Goal: Task Accomplishment & Management: Manage account settings

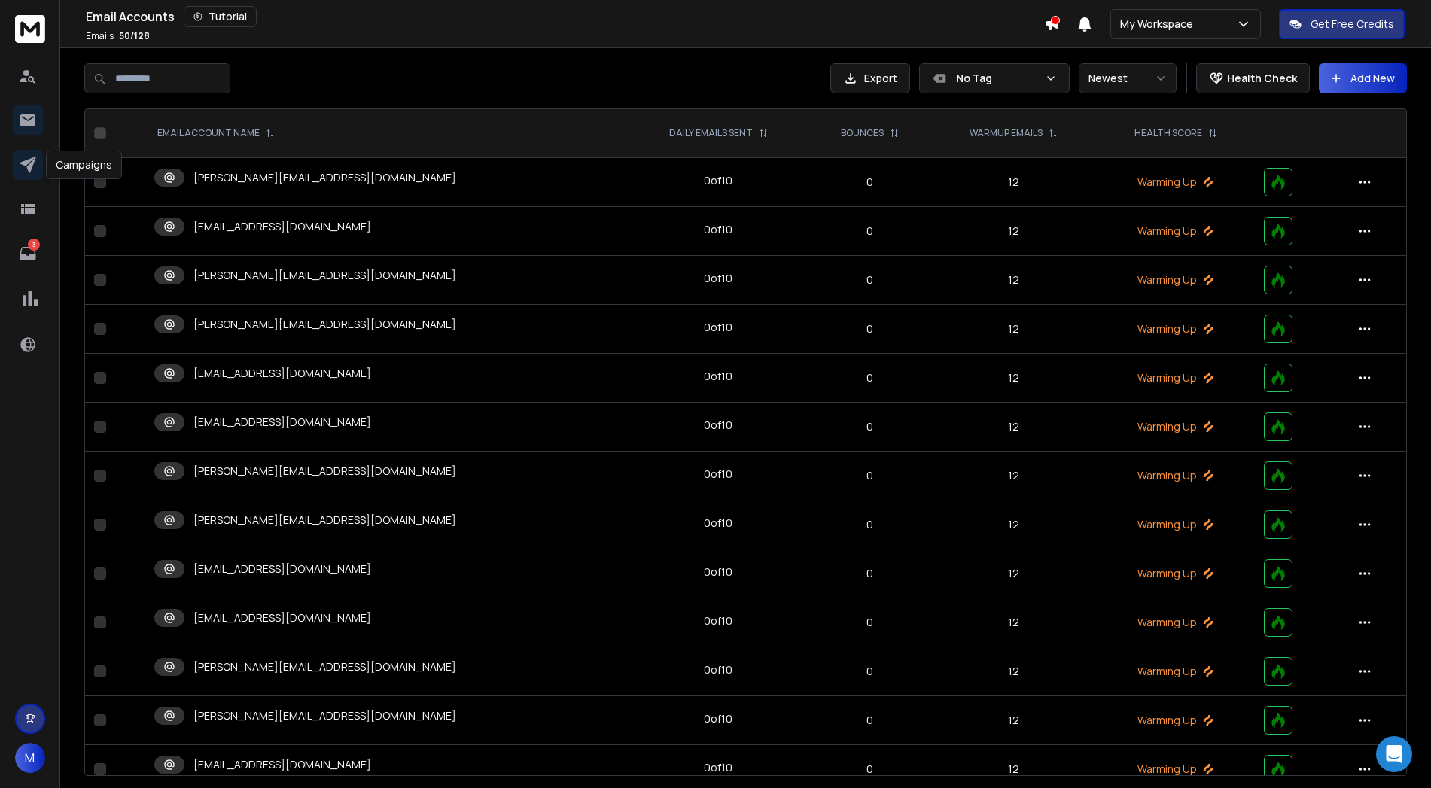
click at [23, 168] on icon at bounding box center [28, 165] width 18 height 18
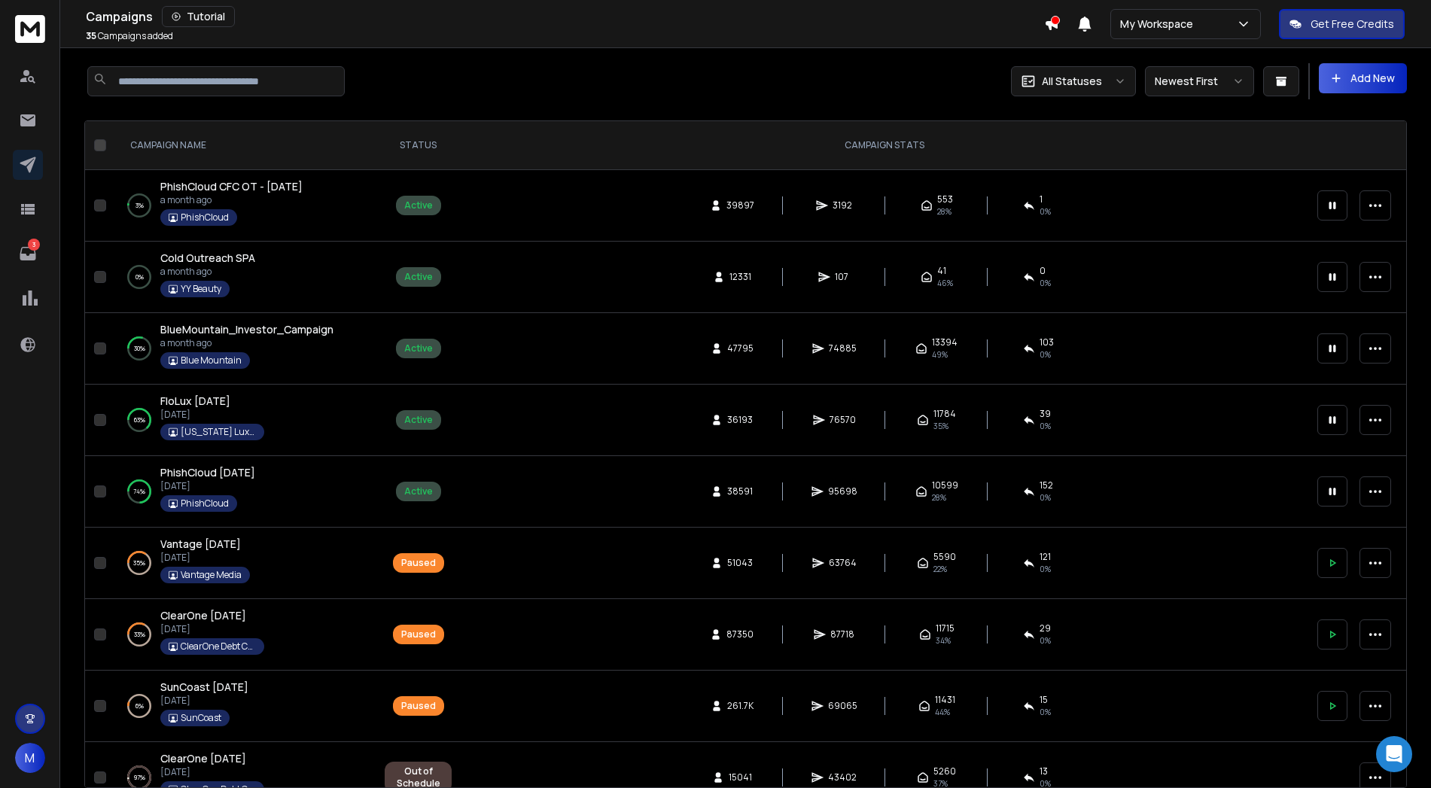
click at [260, 187] on span "PhishCloud CFC OT - [DATE]" at bounding box center [231, 186] width 142 height 14
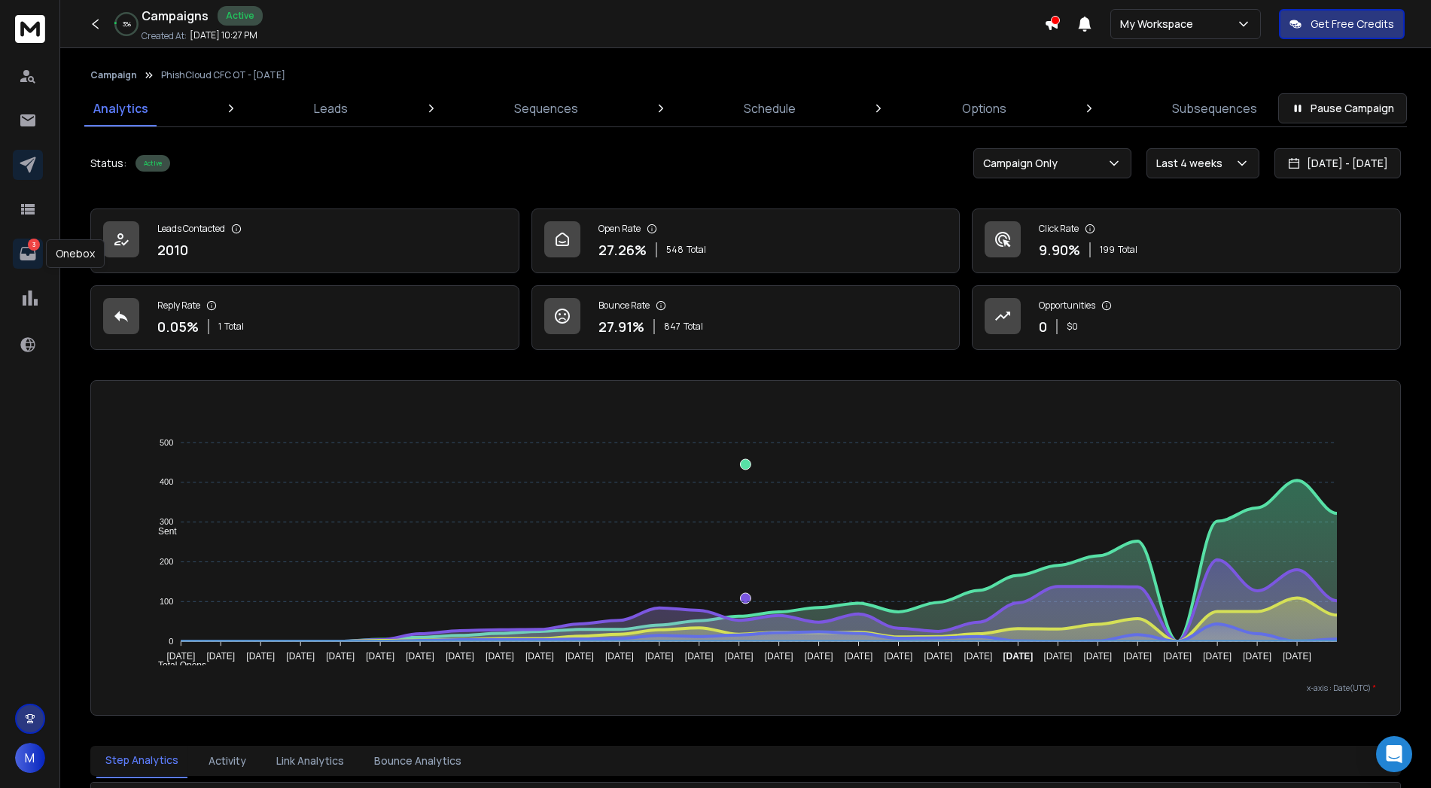
click at [32, 254] on icon at bounding box center [28, 254] width 16 height 14
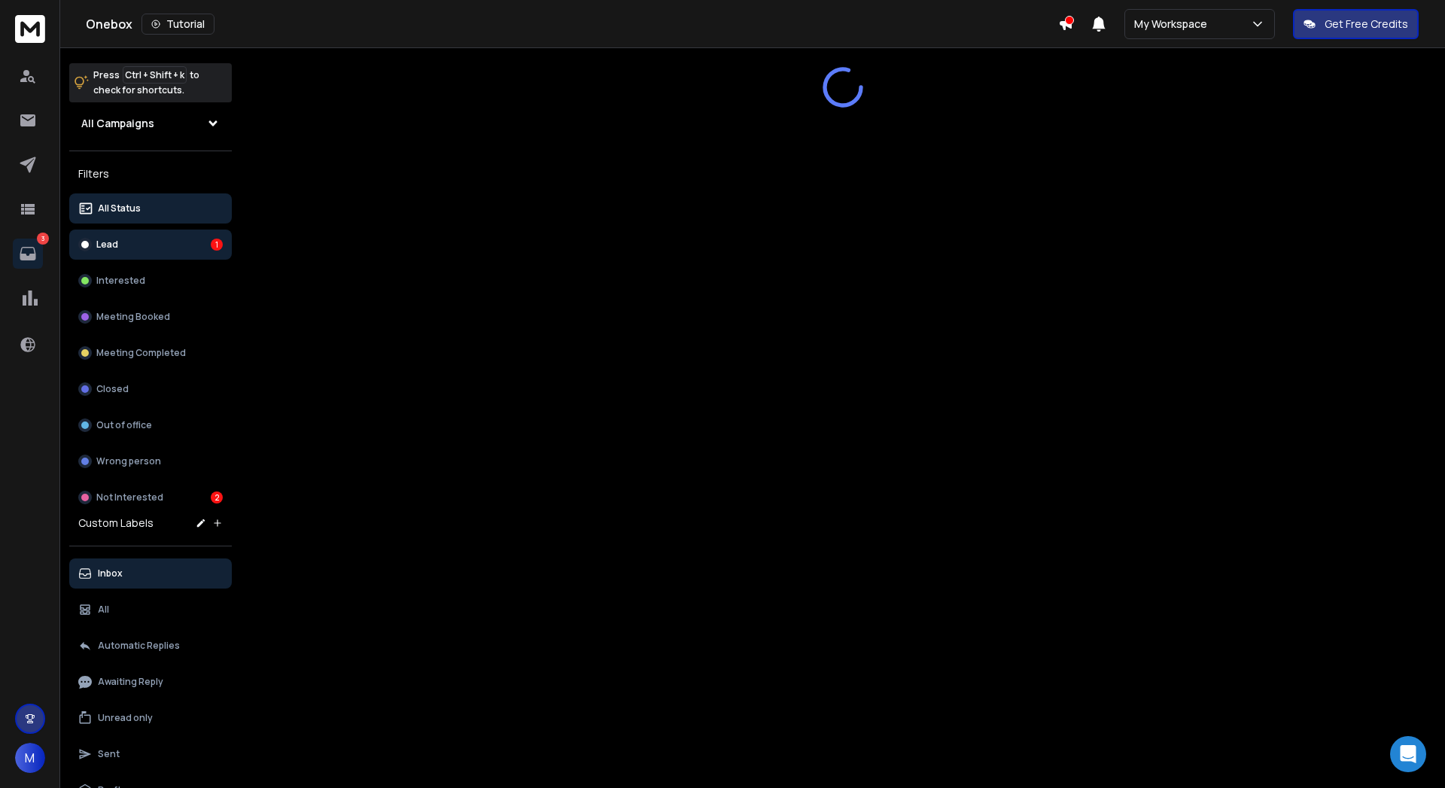
click at [108, 250] on p "Lead" at bounding box center [107, 245] width 22 height 12
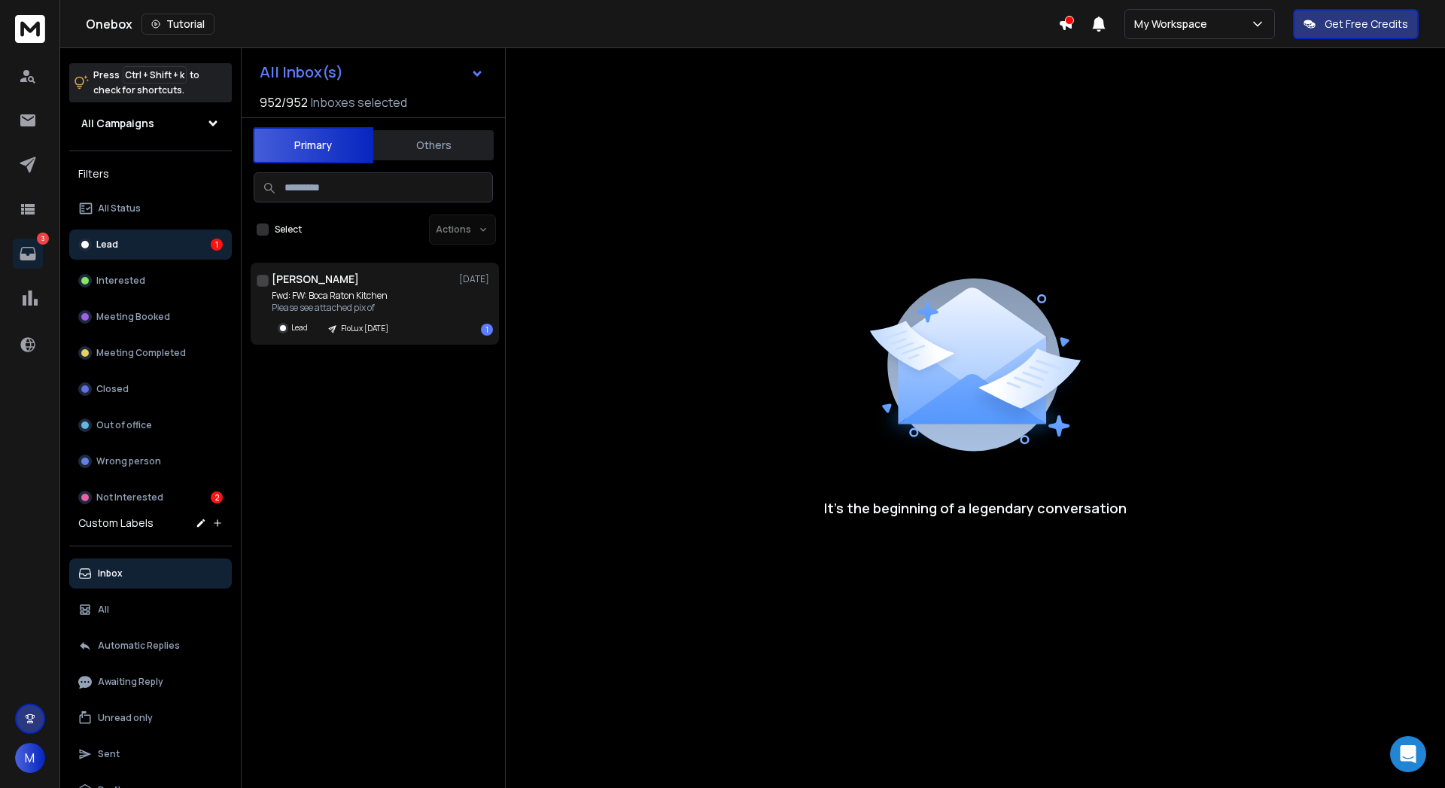
click at [366, 294] on p "Fwd: FW: Boca Raton Kitchen" at bounding box center [335, 296] width 126 height 12
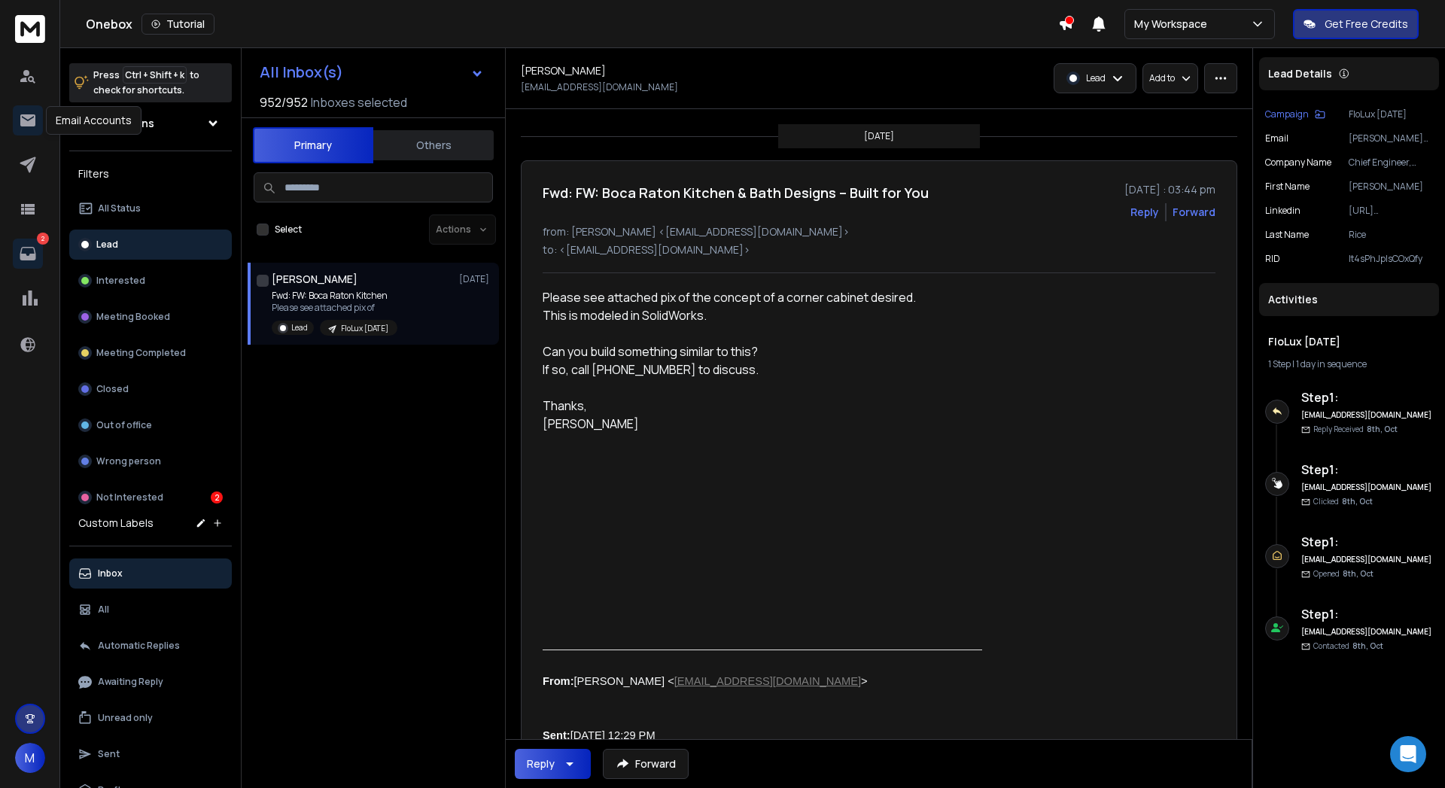
click at [32, 128] on icon at bounding box center [28, 120] width 18 height 18
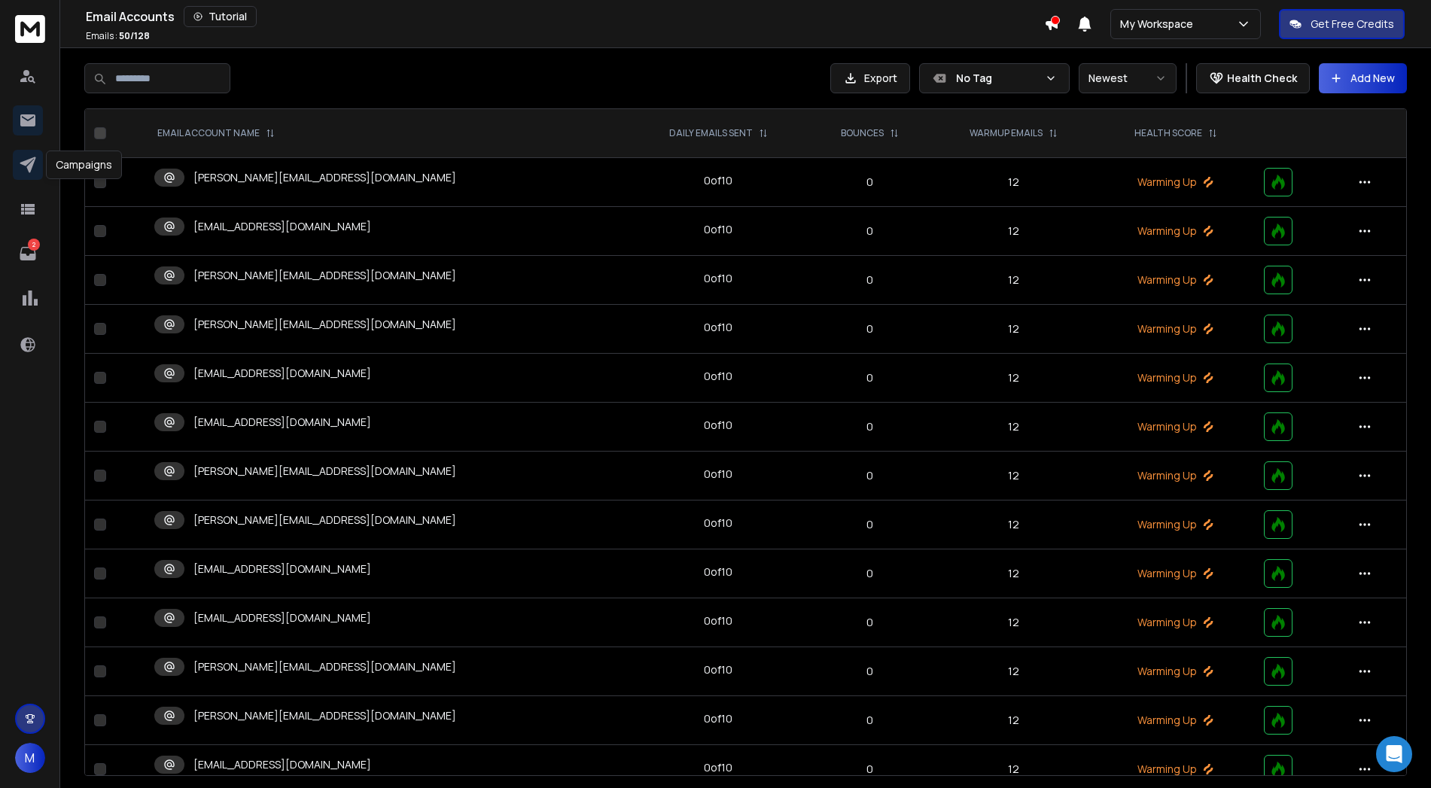
click at [31, 167] on icon at bounding box center [28, 165] width 16 height 16
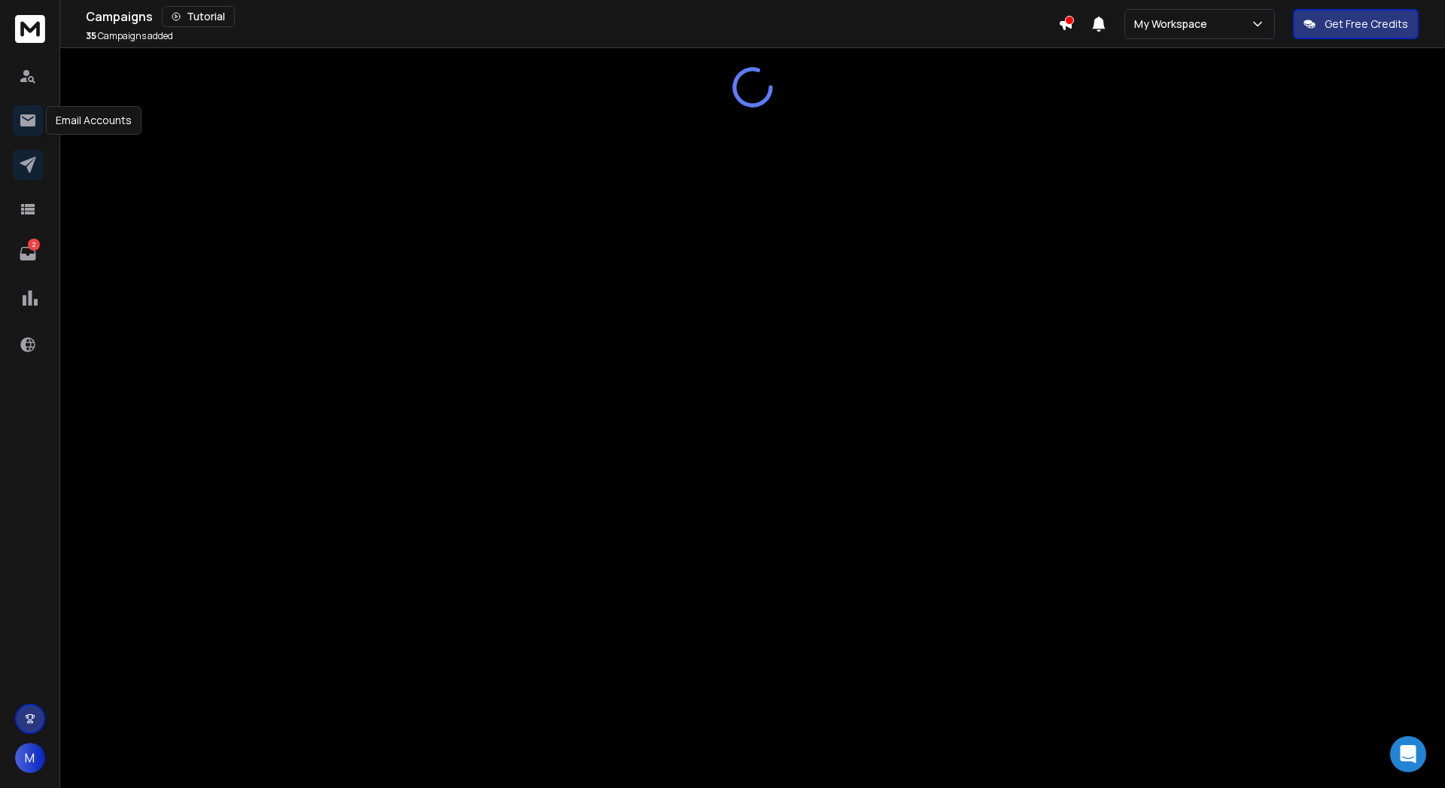
click at [29, 126] on icon at bounding box center [27, 120] width 15 height 12
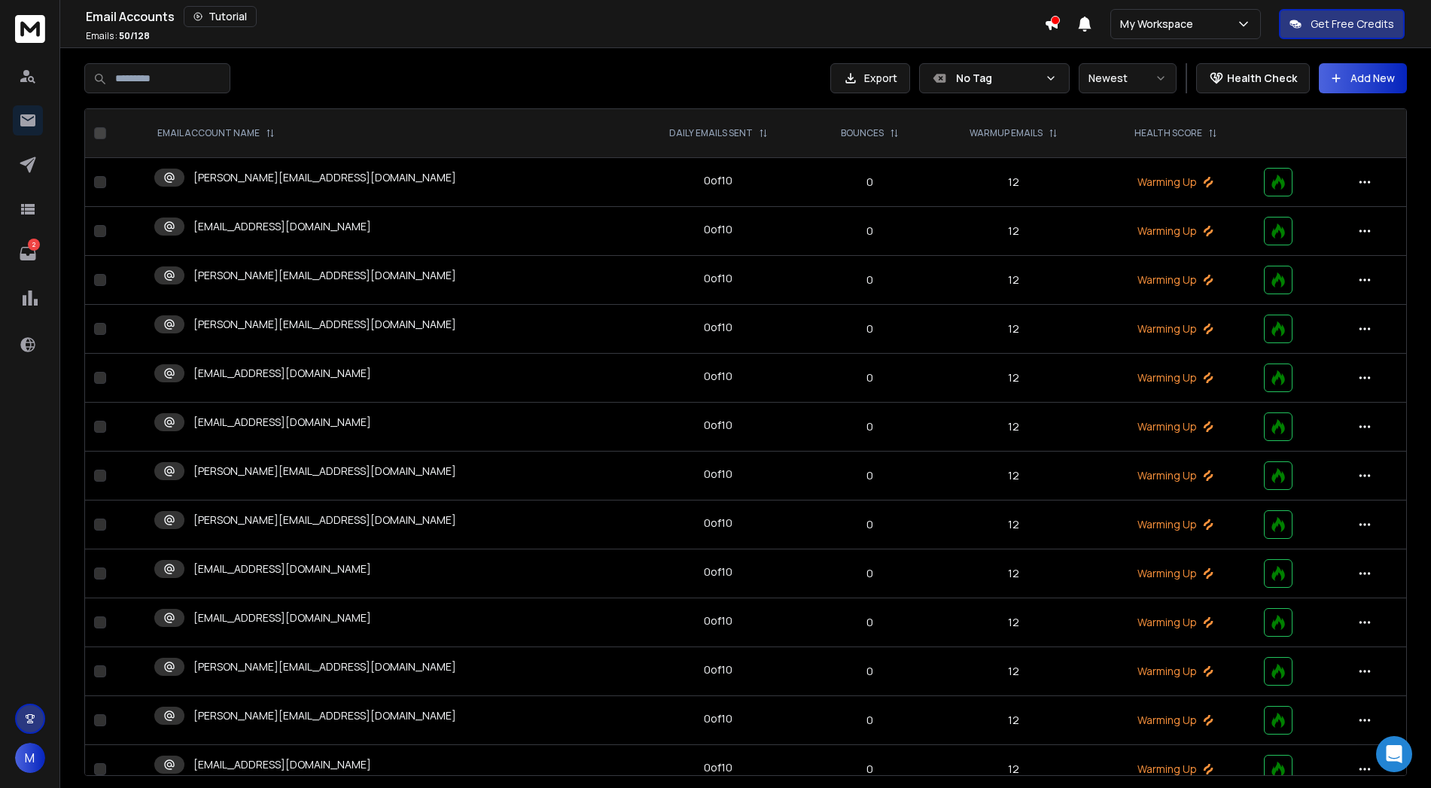
click at [1366, 80] on button "Add New" at bounding box center [1362, 78] width 88 height 30
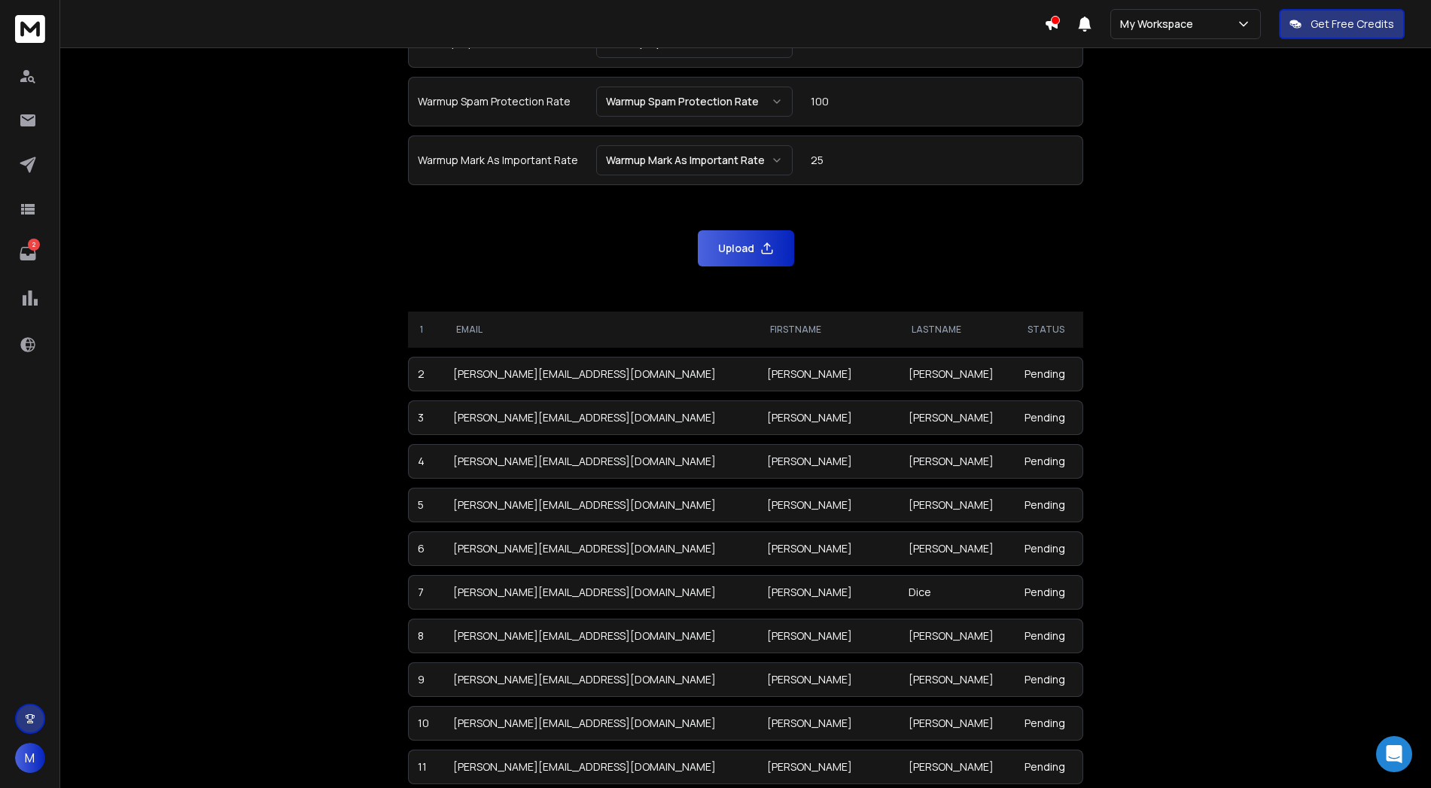
scroll to position [1223, 0]
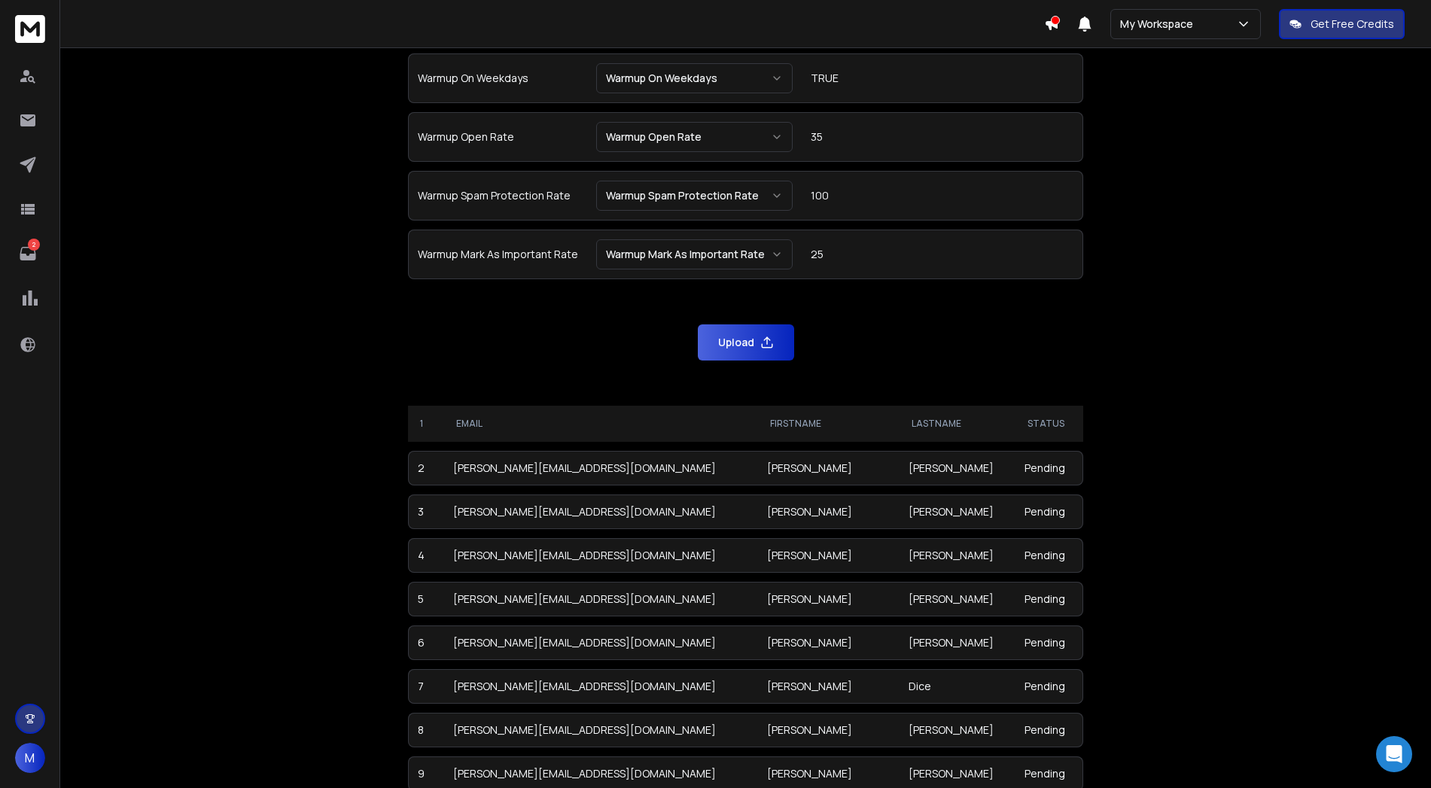
click at [765, 349] on button "Upload" at bounding box center [746, 342] width 96 height 36
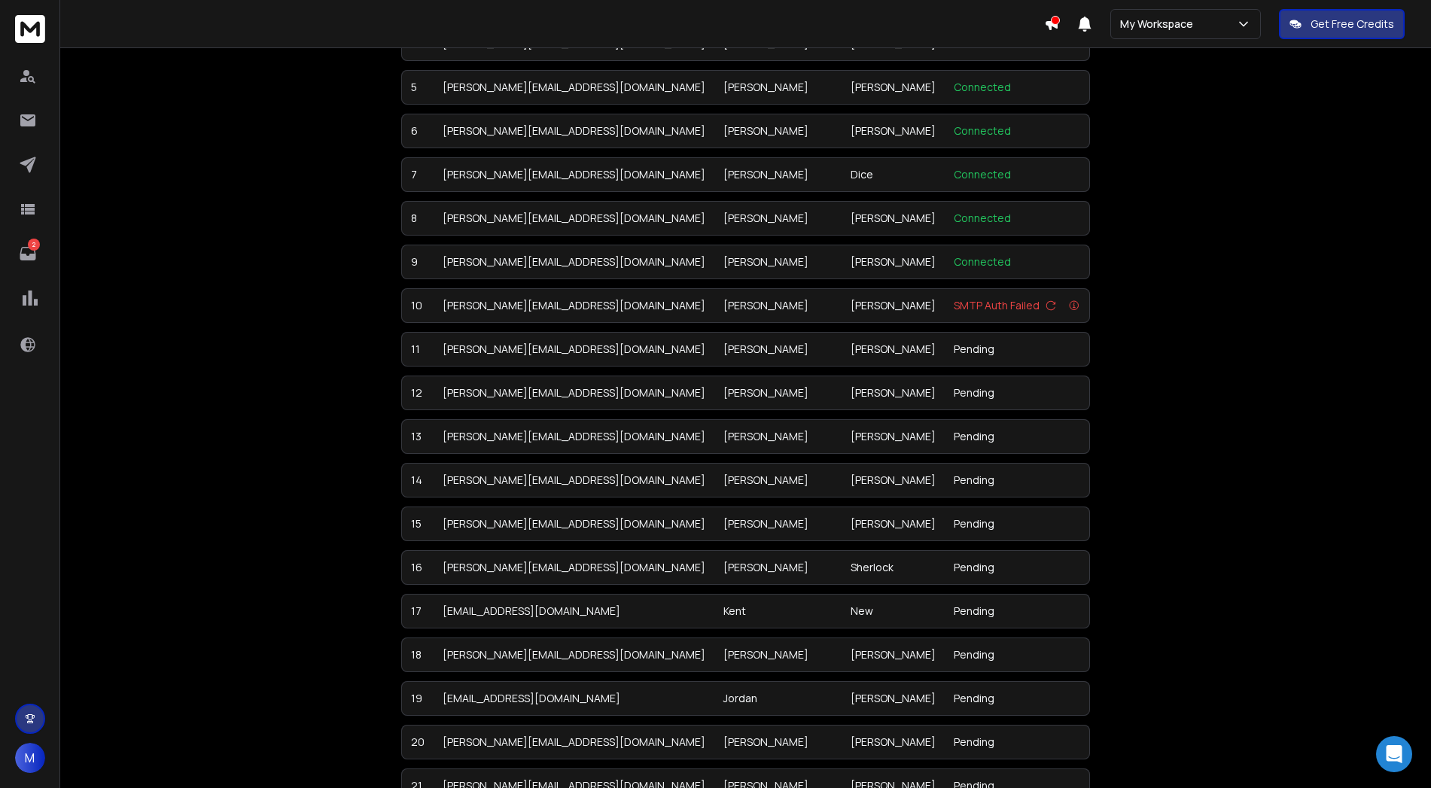
scroll to position [1445, 0]
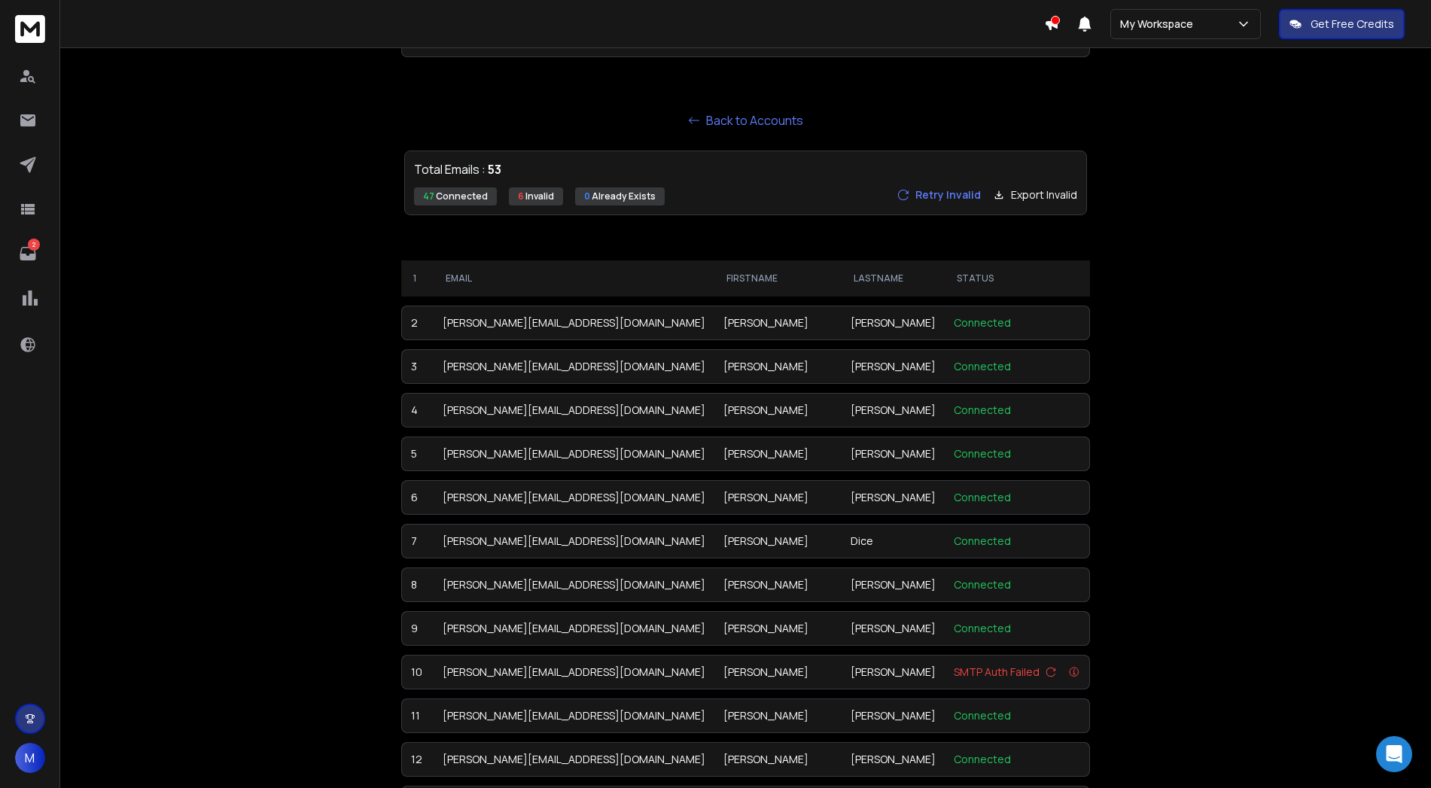
click at [915, 196] on p "Retry Invalid" at bounding box center [947, 194] width 65 height 15
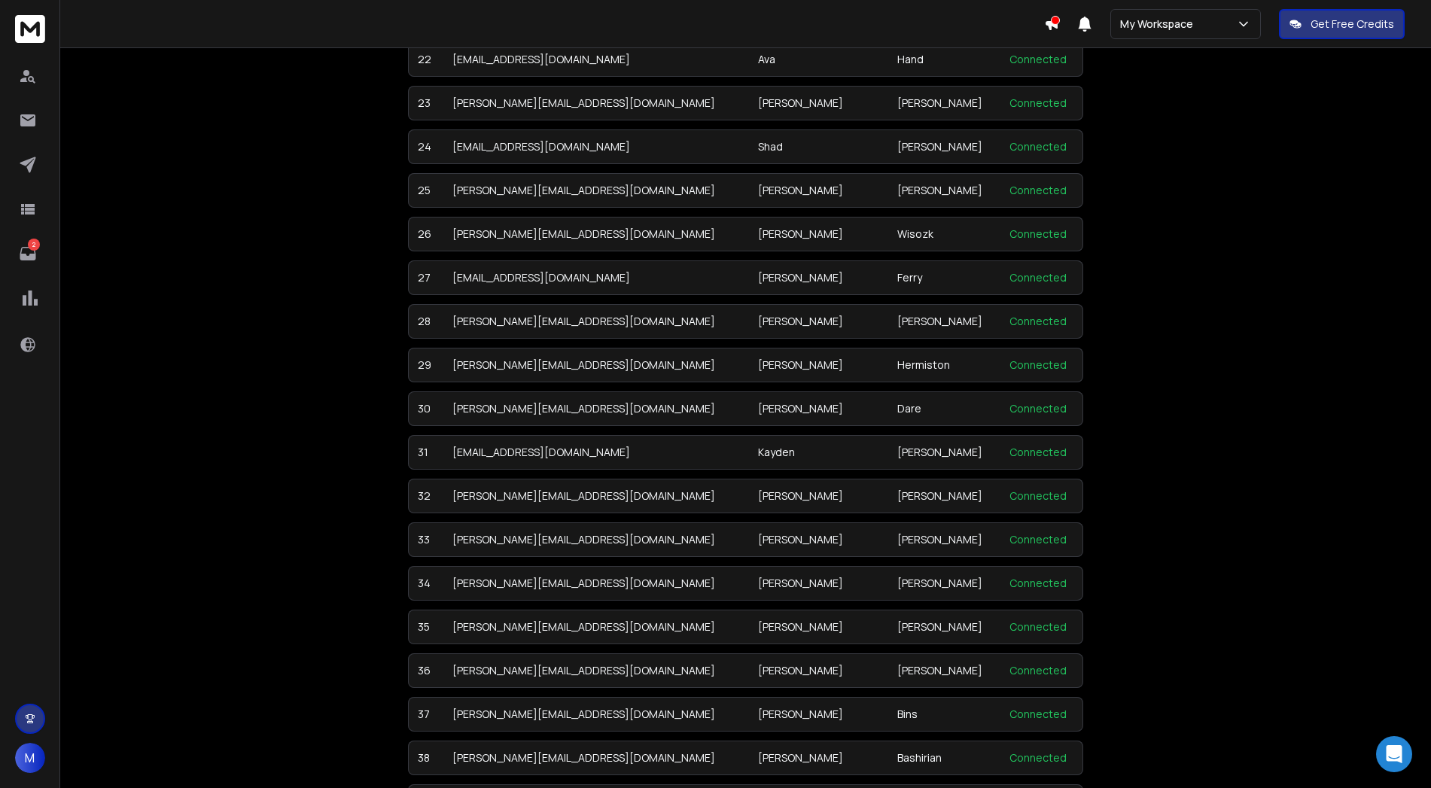
scroll to position [2556, 0]
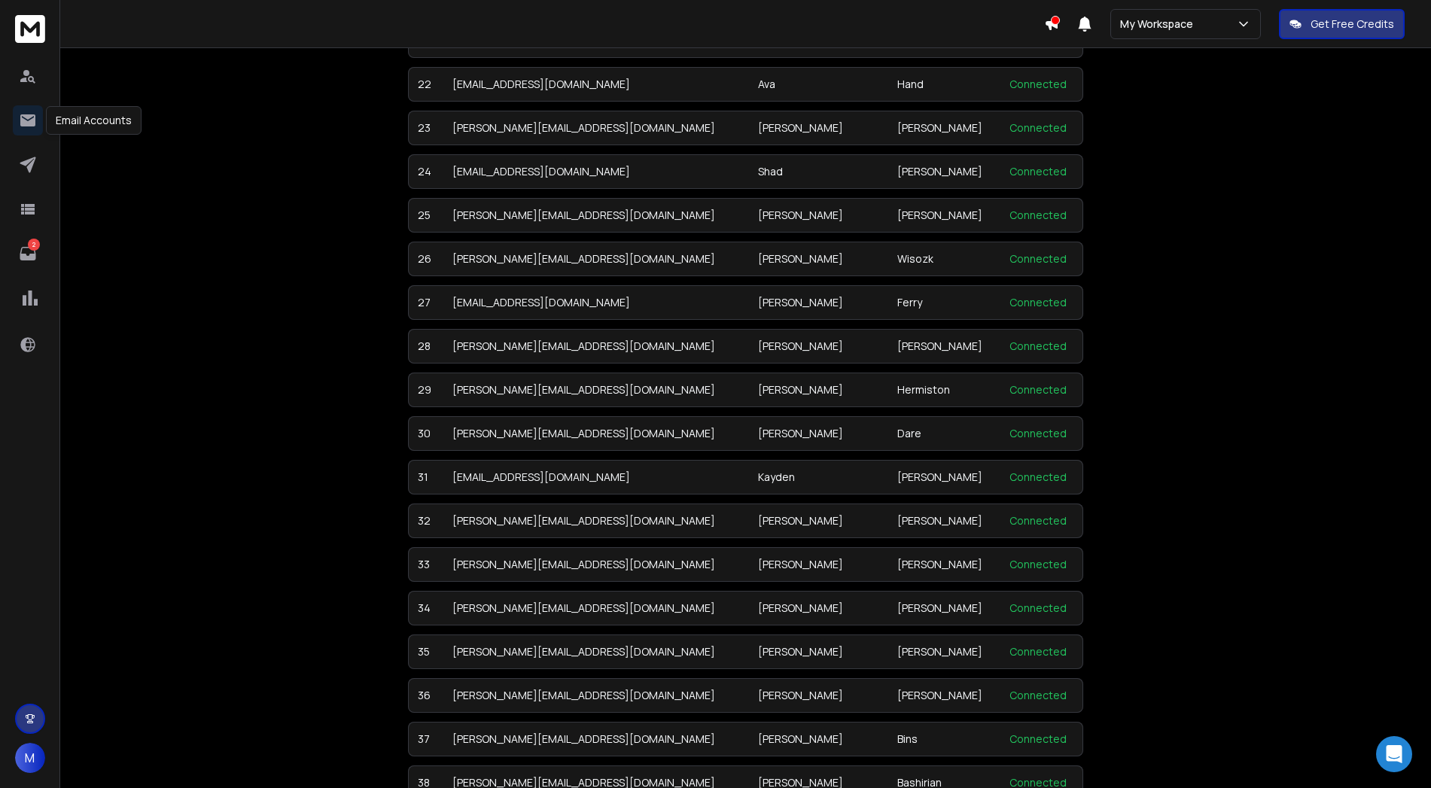
click at [30, 127] on icon at bounding box center [28, 120] width 18 height 18
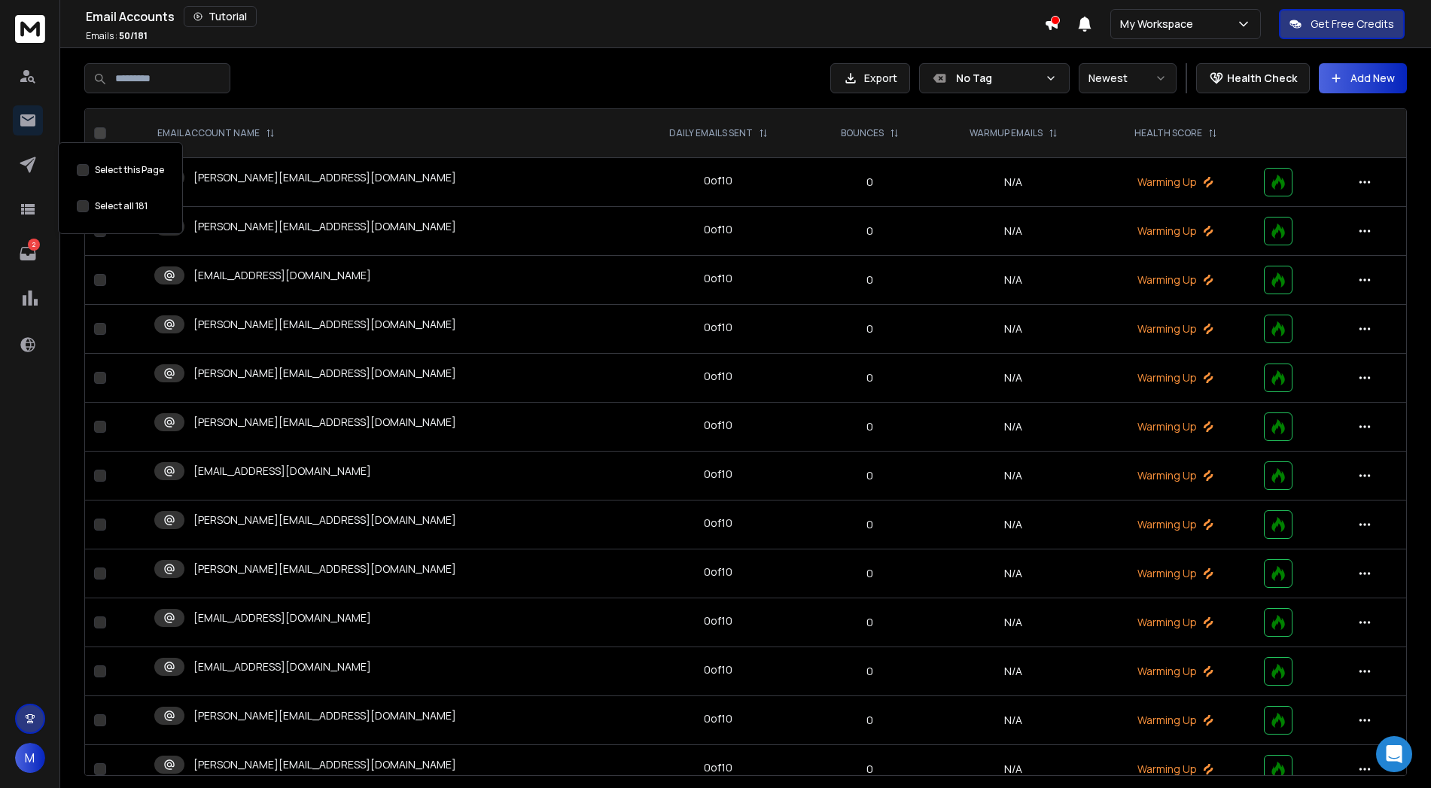
click at [84, 207] on button "Select this Page" at bounding box center [83, 206] width 12 height 12
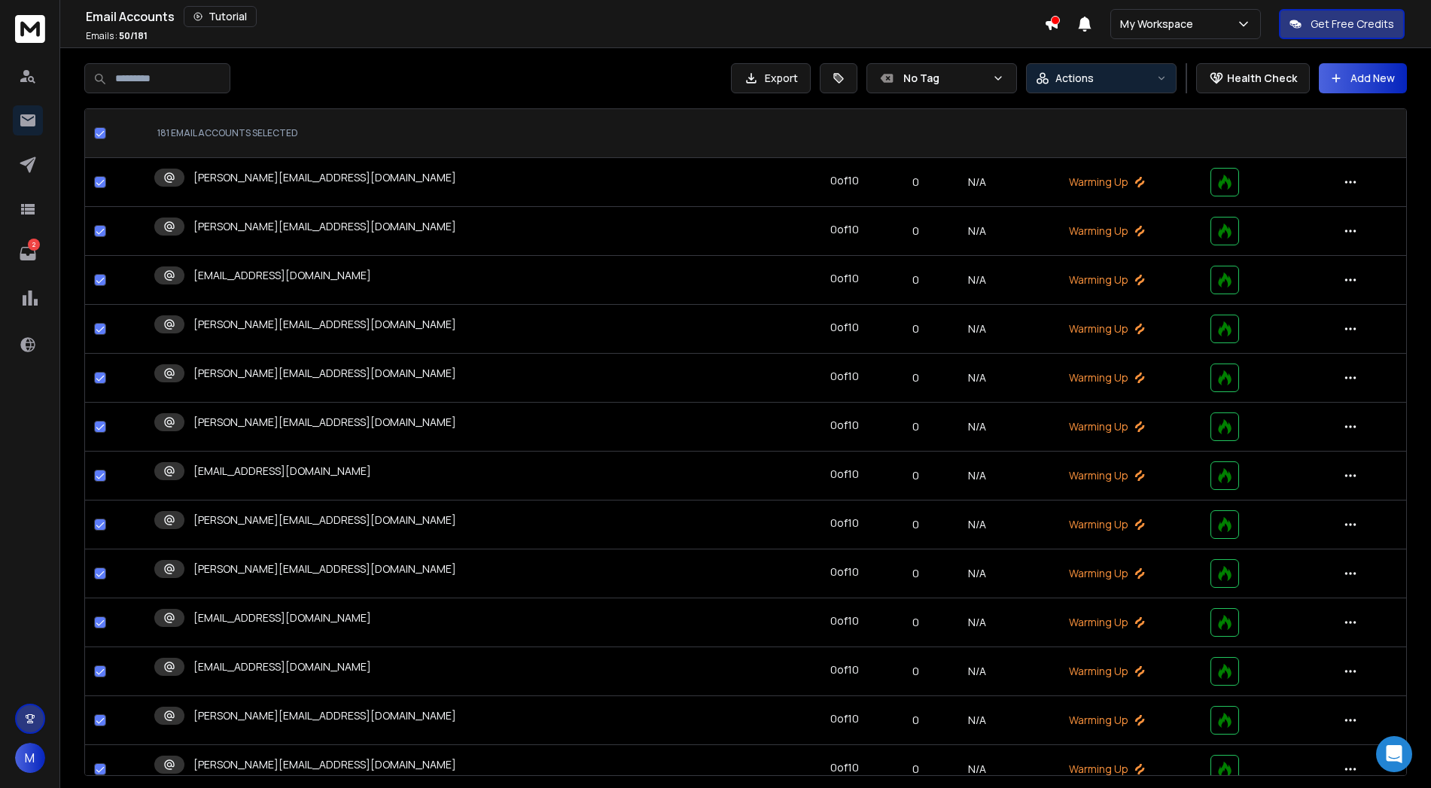
click at [1163, 76] on icon "button" at bounding box center [1161, 78] width 11 height 12
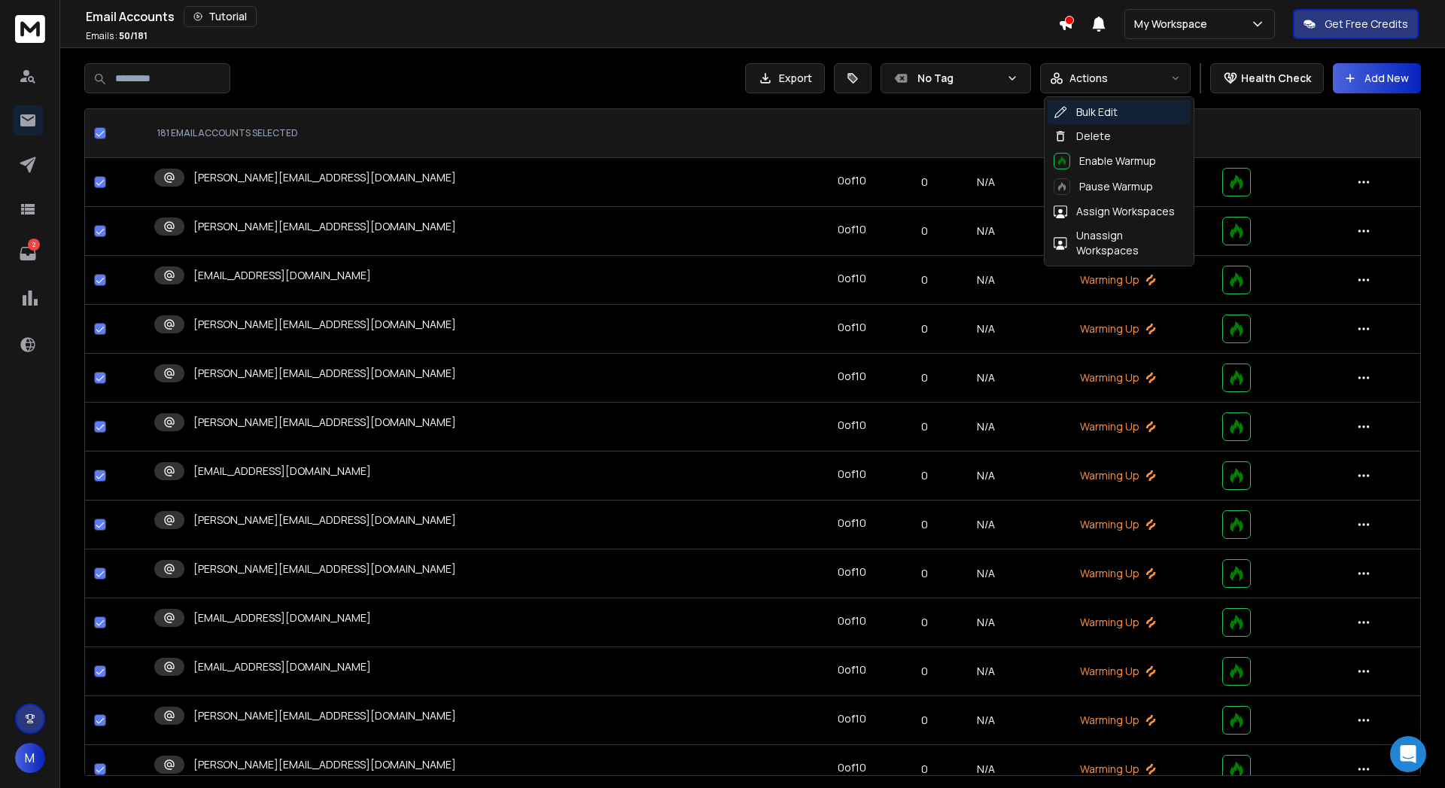
click at [1084, 109] on div "Bulk Edit" at bounding box center [1085, 112] width 64 height 15
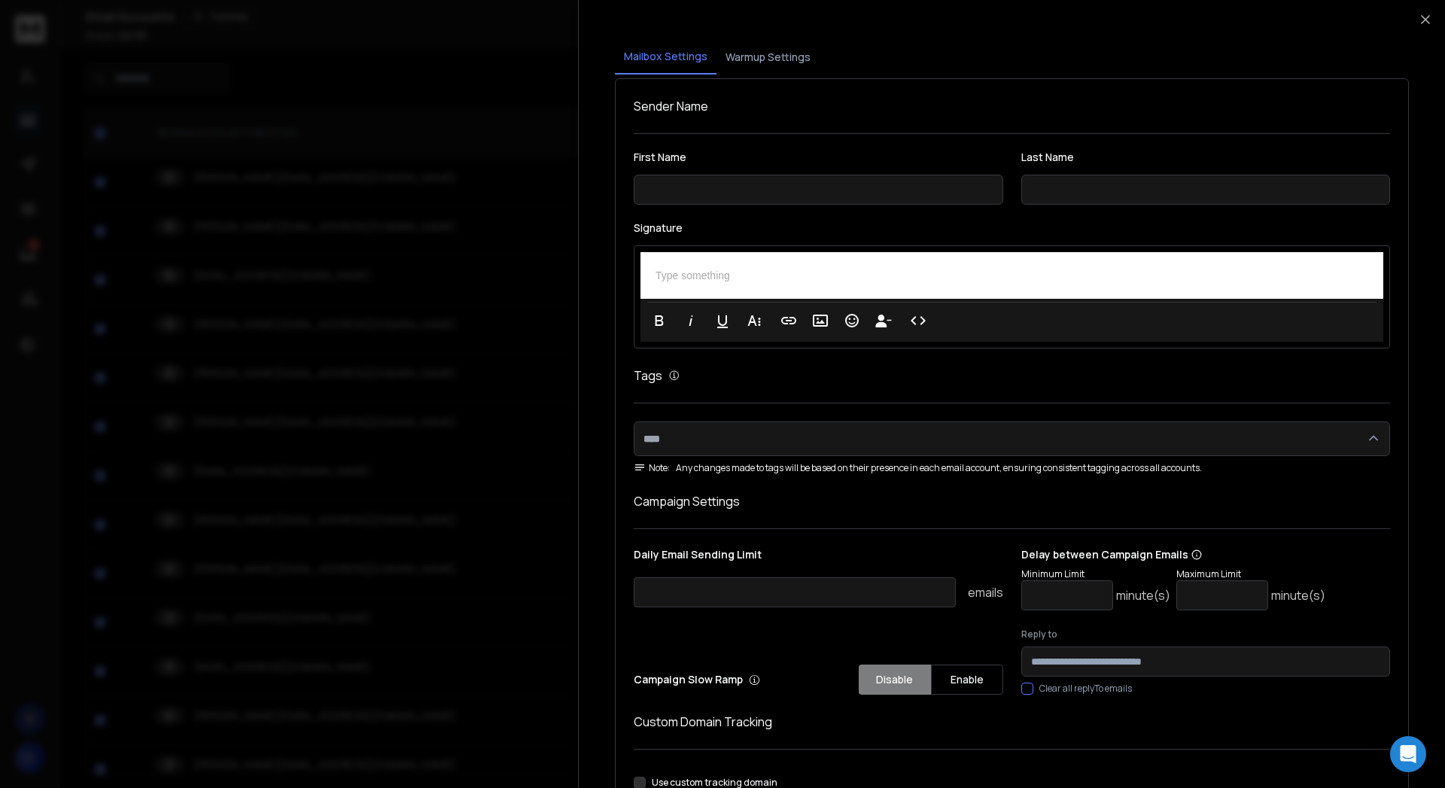
click at [765, 54] on button "Warmup Settings" at bounding box center [767, 57] width 103 height 33
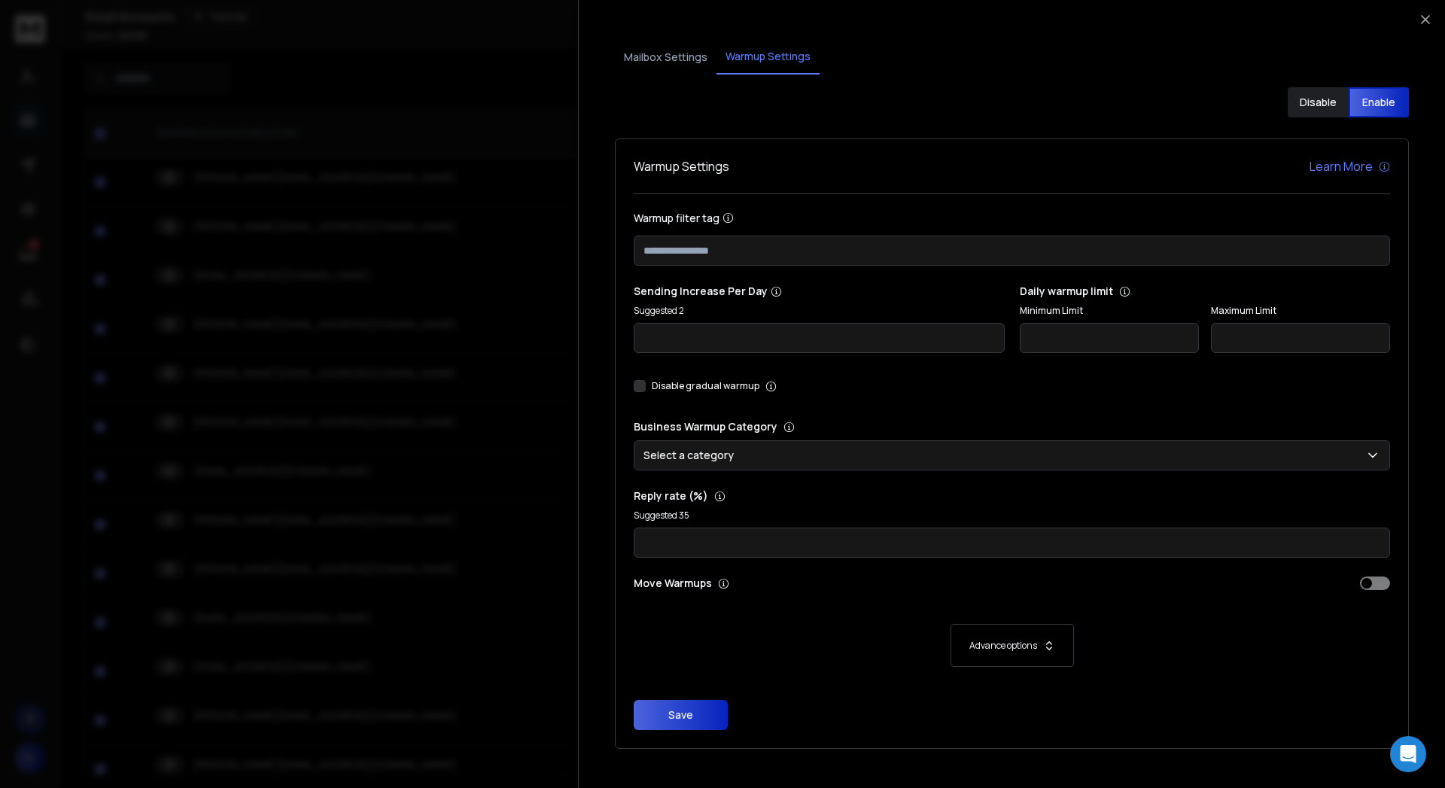
click at [755, 246] on input at bounding box center [1012, 251] width 756 height 30
click at [726, 342] on input "number" at bounding box center [819, 338] width 371 height 30
type input "*"
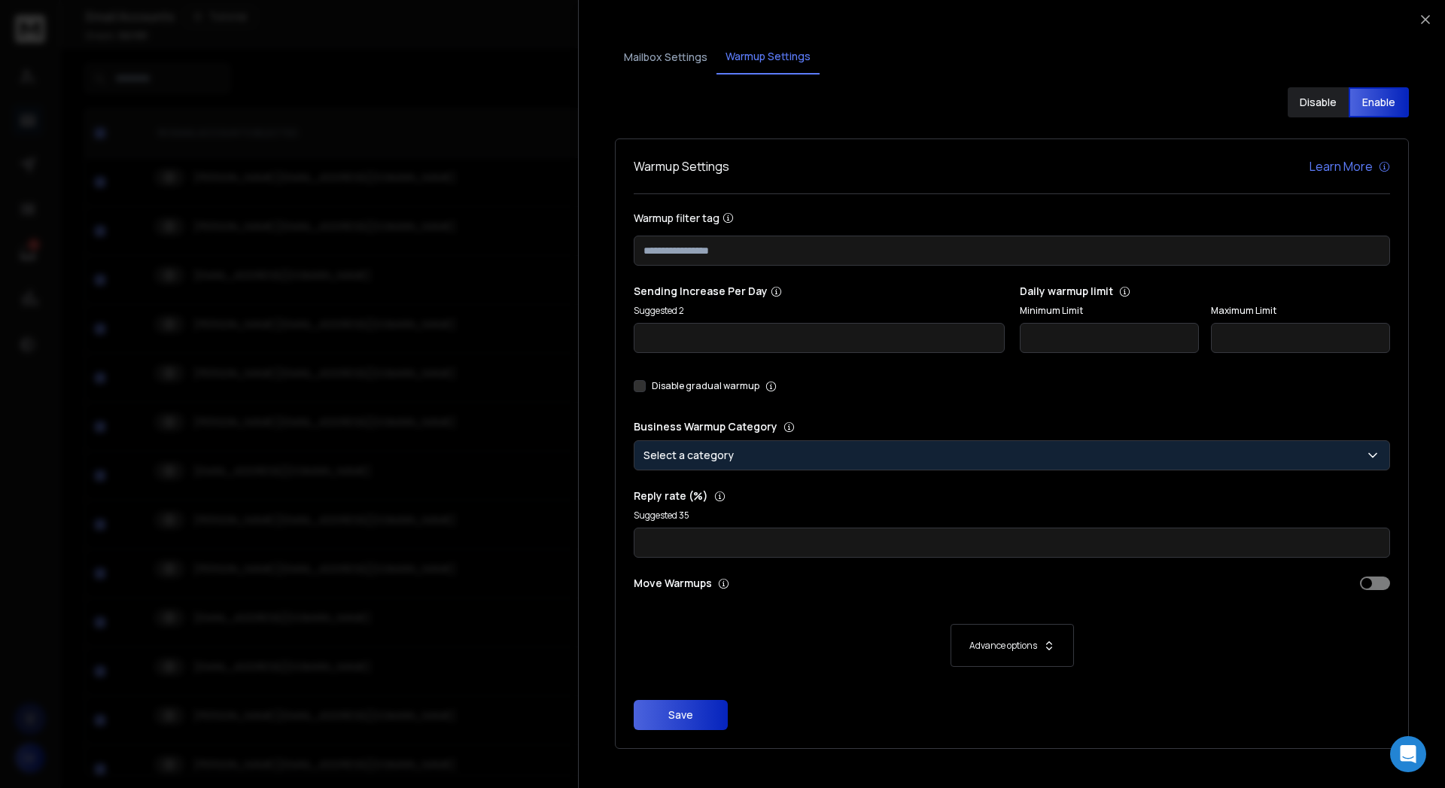
type input "**"
click at [711, 451] on p "Select a category" at bounding box center [691, 455] width 96 height 15
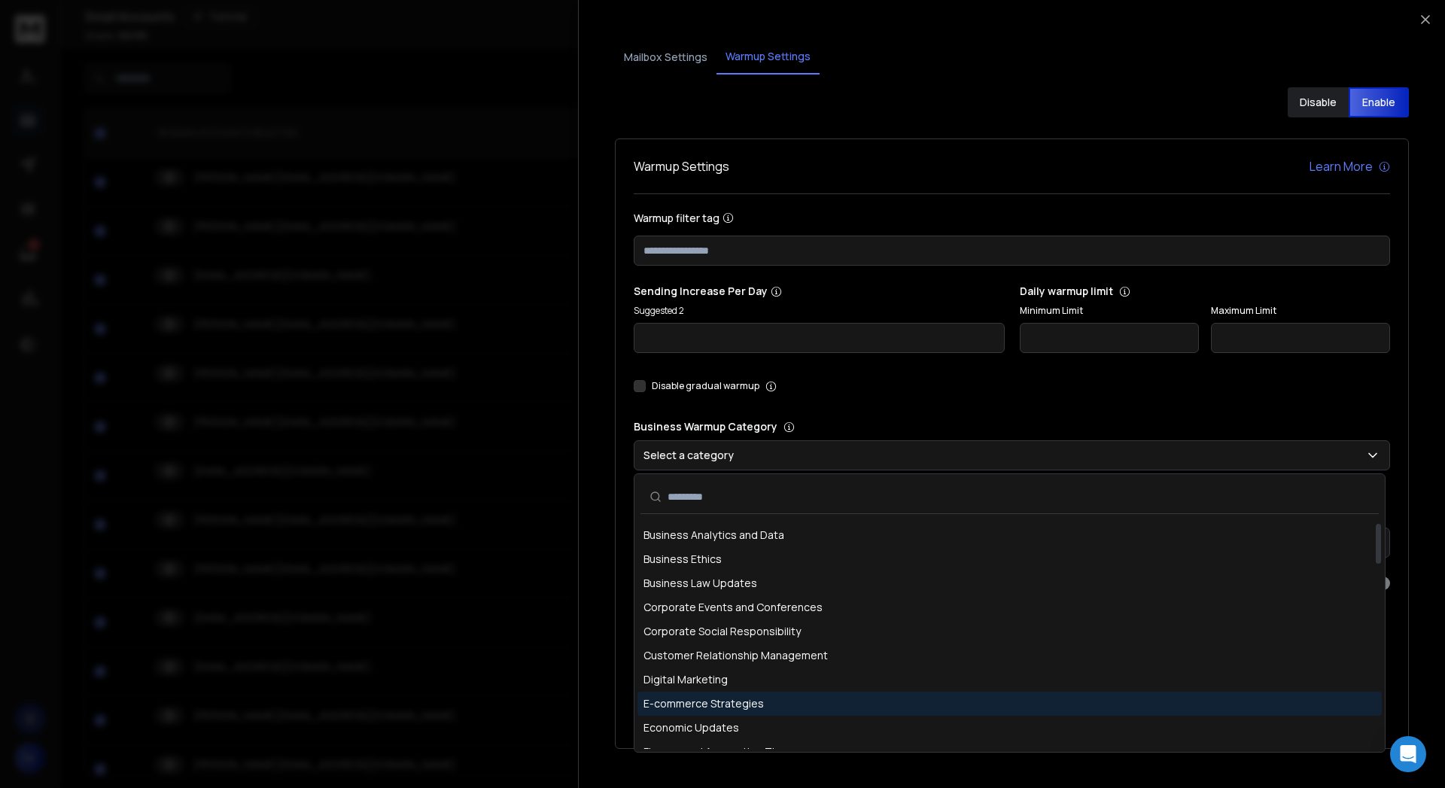
click at [689, 702] on span "E-commerce Strategies" at bounding box center [703, 703] width 120 height 15
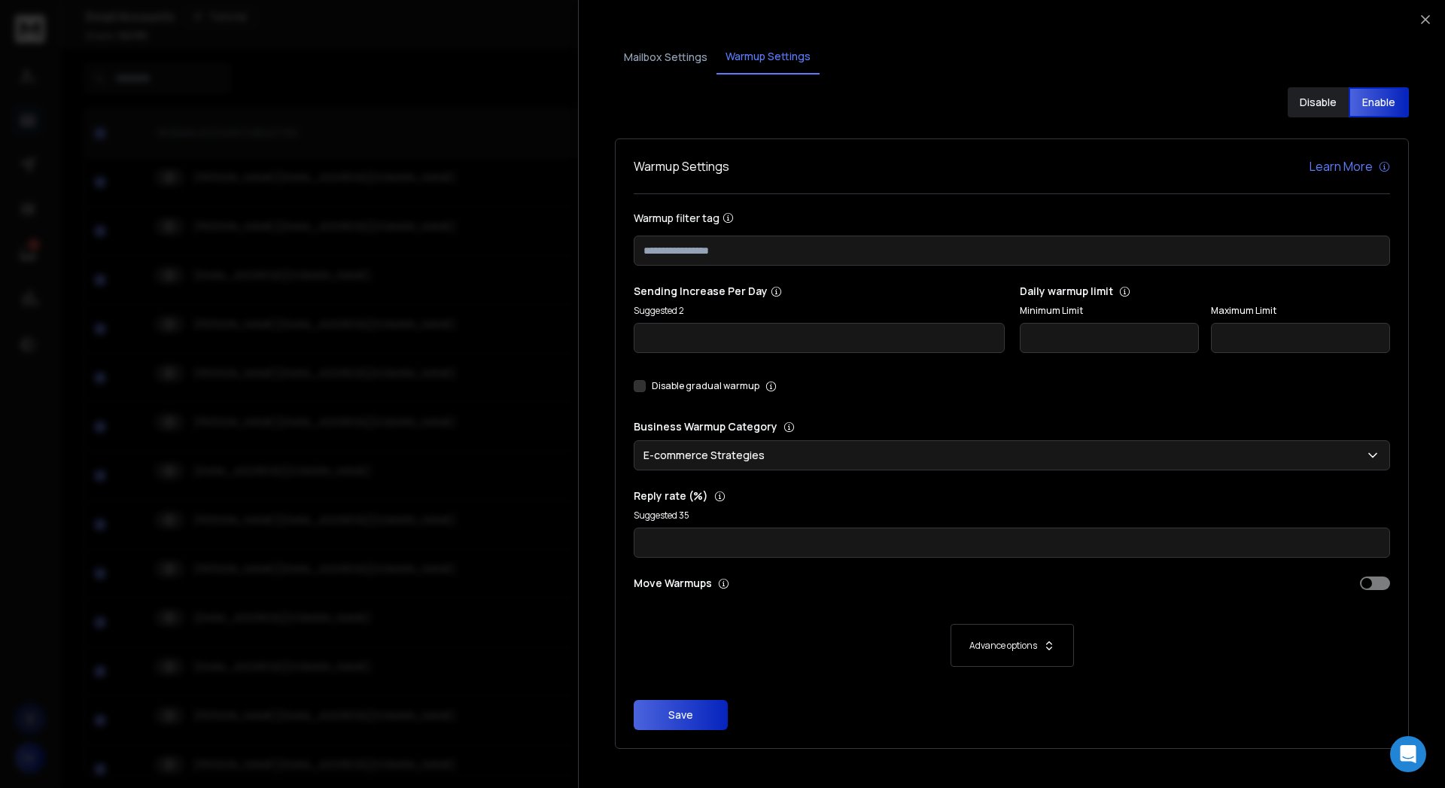
click at [701, 543] on input "number" at bounding box center [1012, 543] width 756 height 30
type input "**"
click at [1034, 652] on div "Advance options" at bounding box center [1011, 645] width 123 height 43
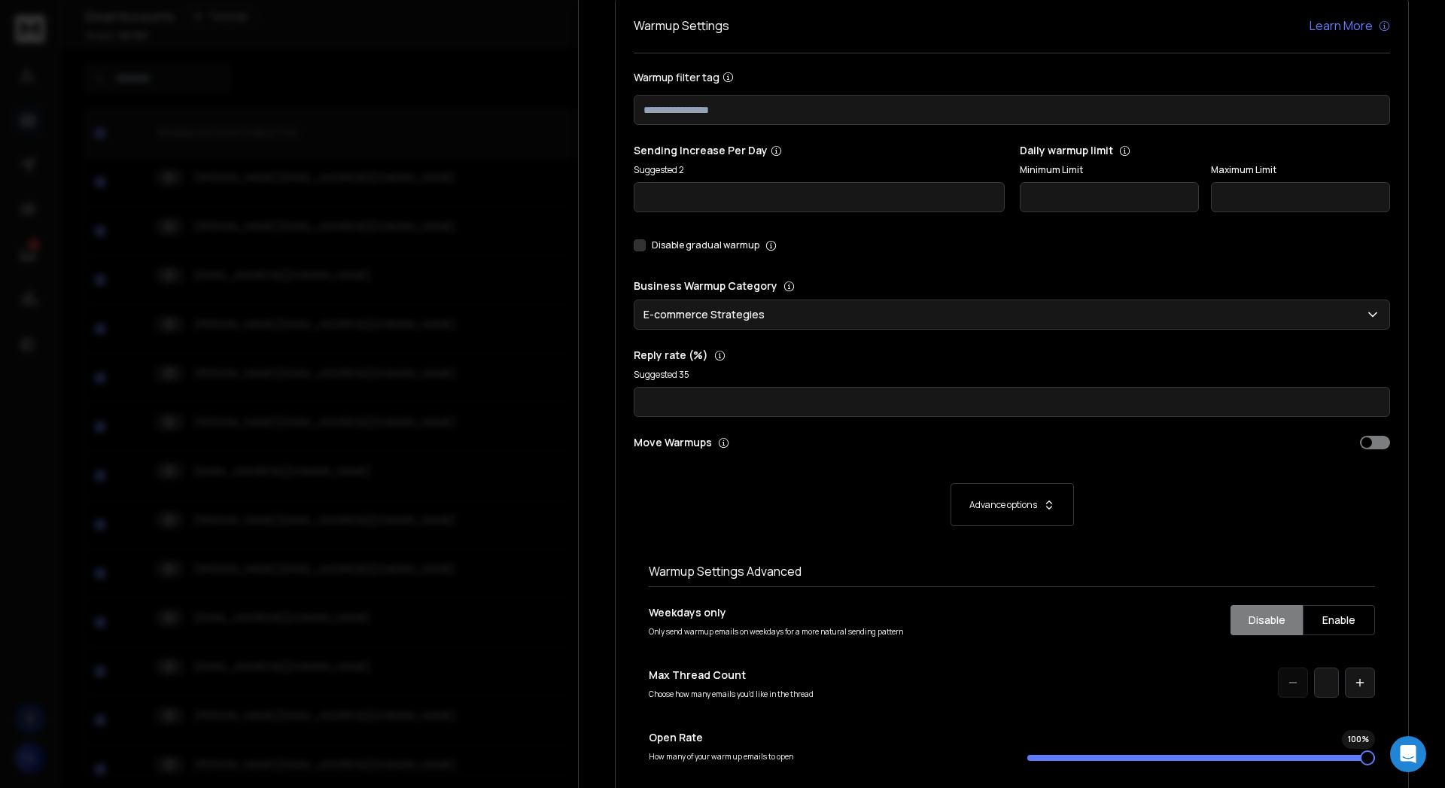
scroll to position [376, 0]
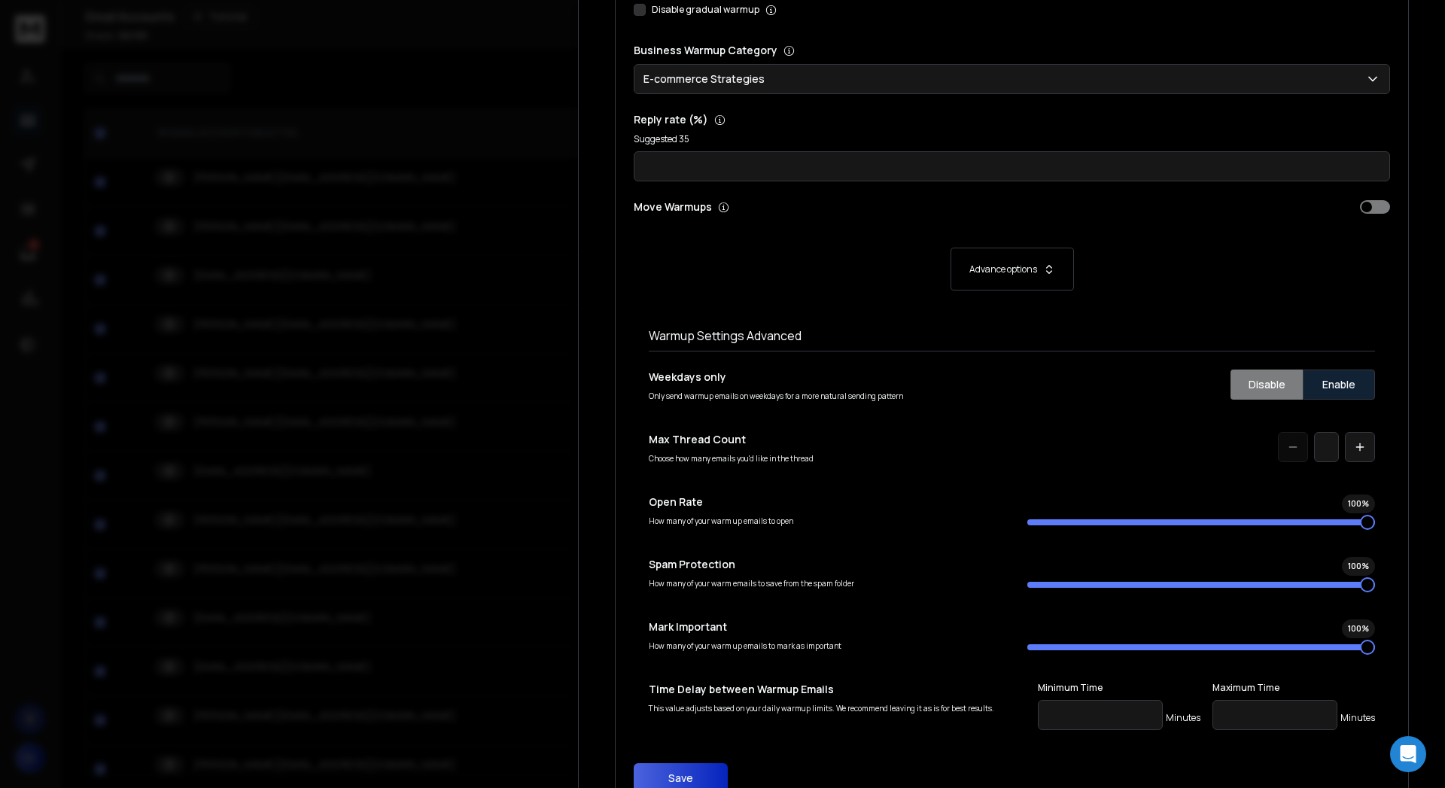
click at [1339, 383] on button "Enable" at bounding box center [1339, 384] width 72 height 30
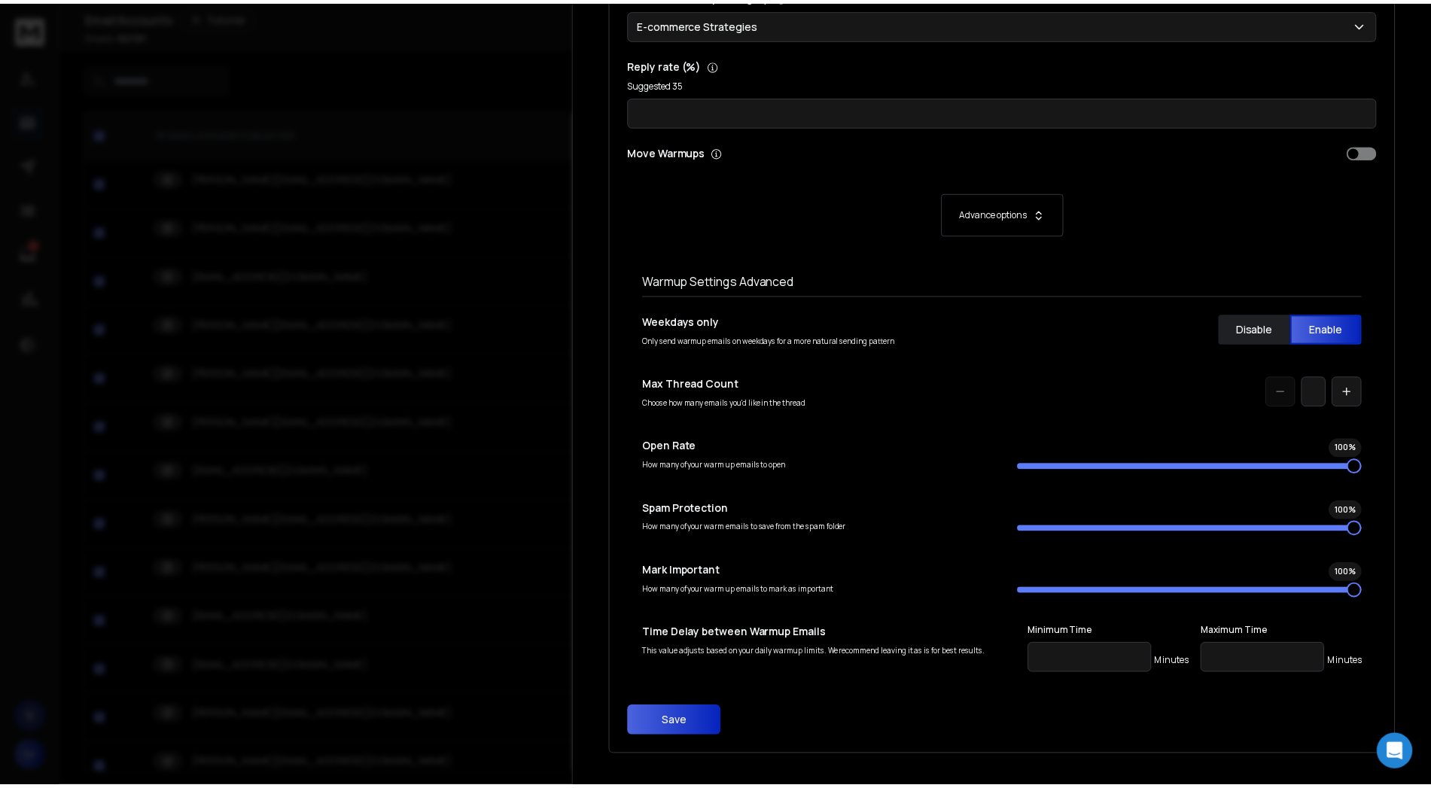
scroll to position [442, 0]
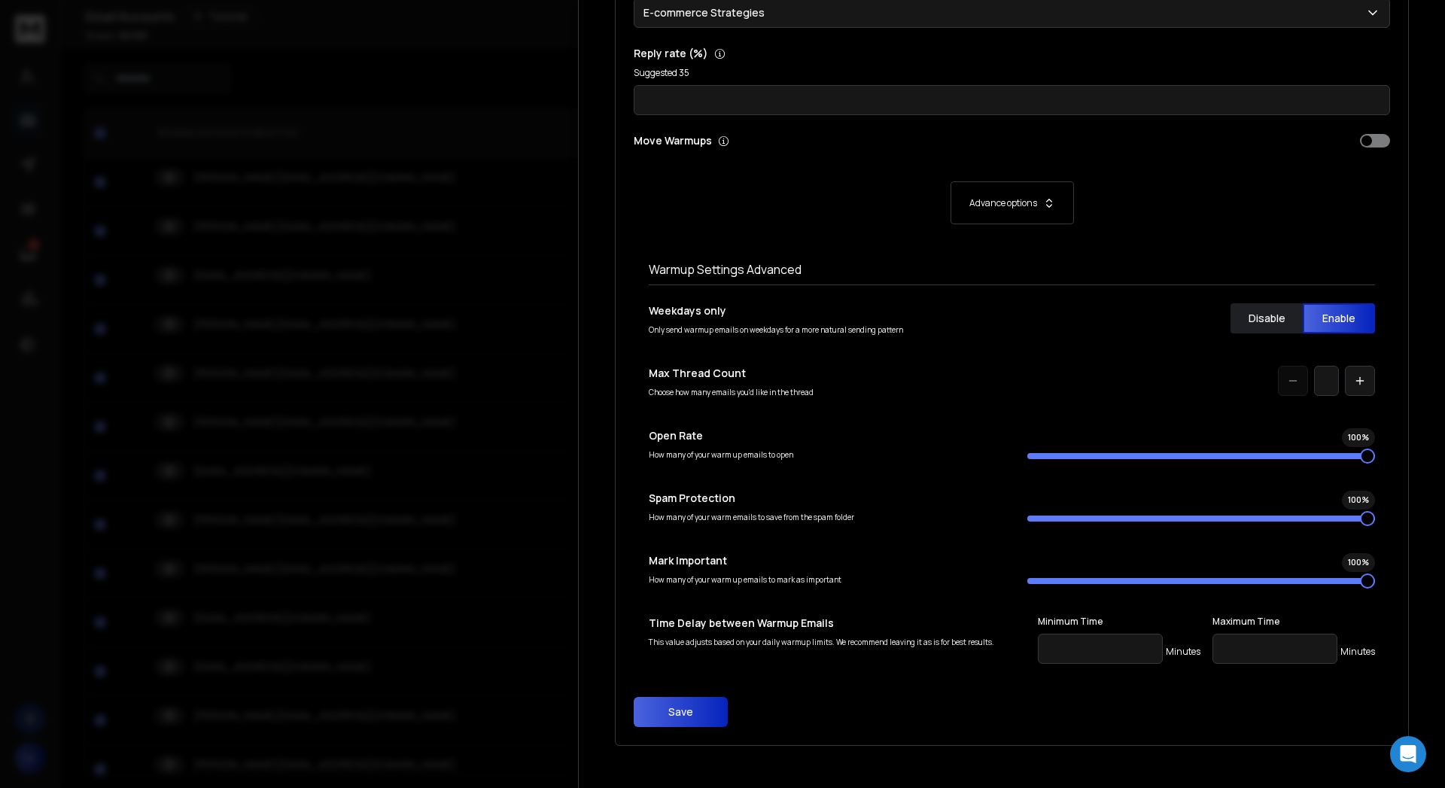
click at [1066, 650] on input "number" at bounding box center [1100, 649] width 125 height 30
type input "**"
click at [658, 705] on button "Save" at bounding box center [681, 712] width 94 height 30
